Goal: Find specific page/section: Find specific page/section

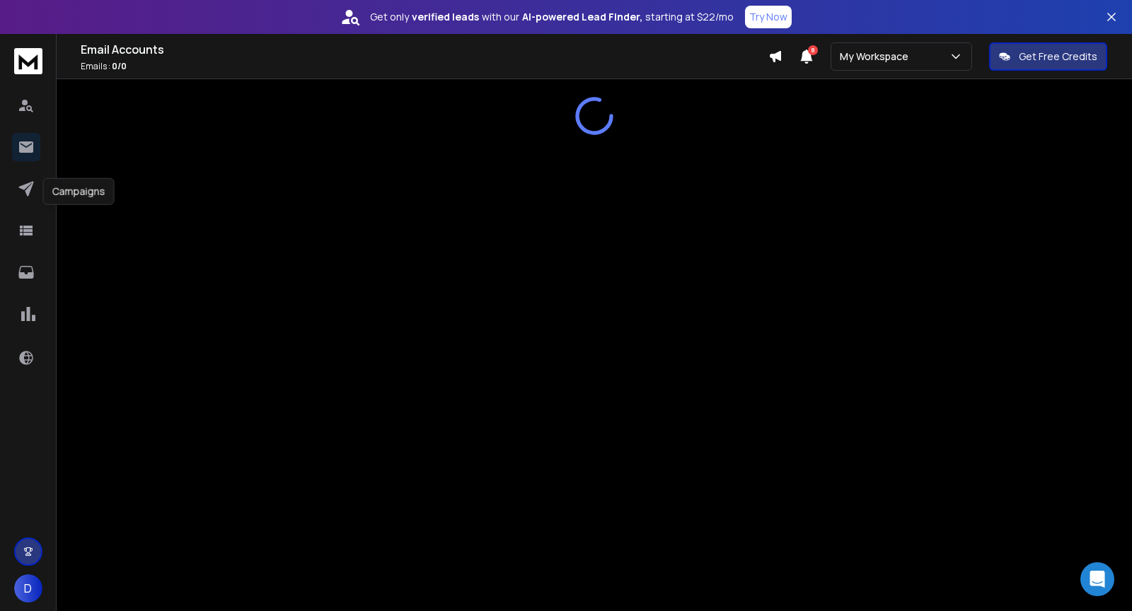
click at [30, 190] on icon at bounding box center [25, 188] width 15 height 15
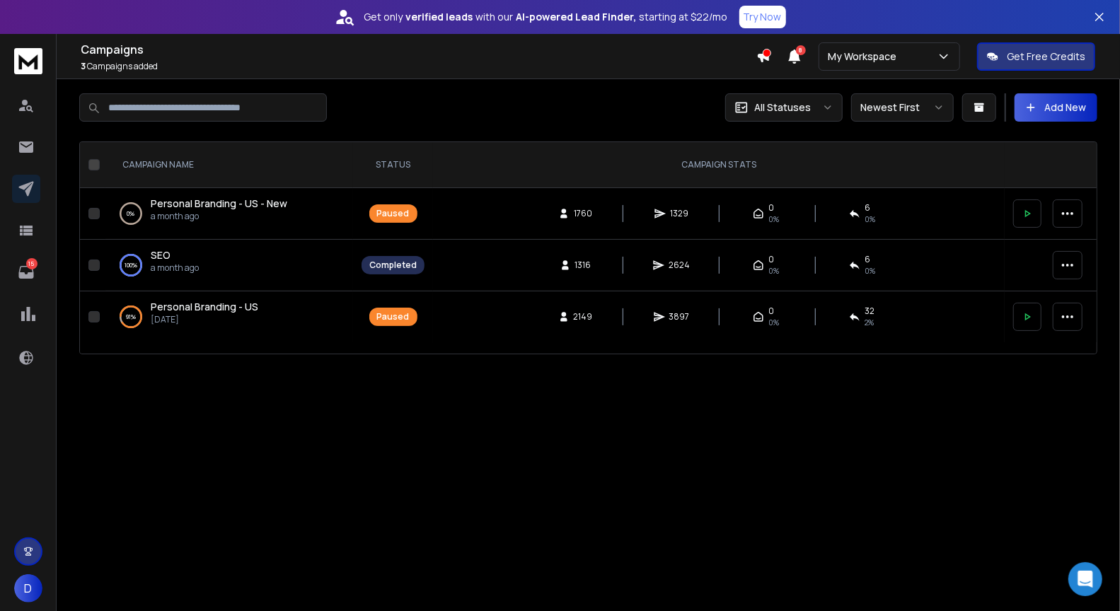
click at [1100, 18] on icon at bounding box center [1099, 17] width 8 height 8
